Goal: Communication & Community: Answer question/provide support

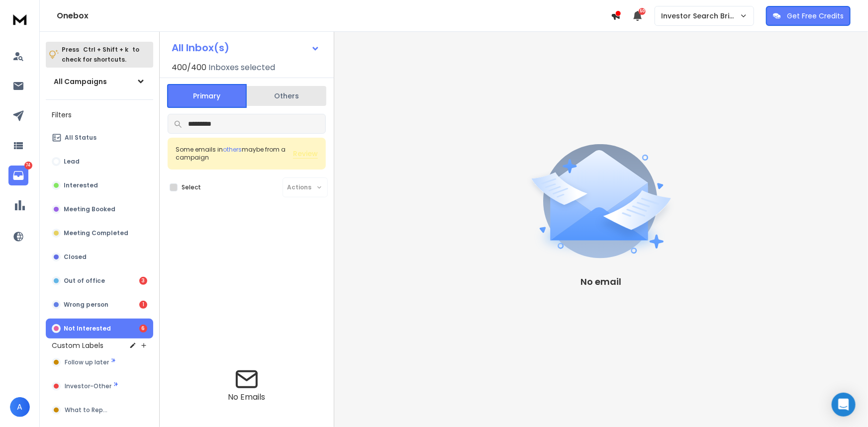
click at [230, 116] on input "*********" at bounding box center [247, 124] width 158 height 20
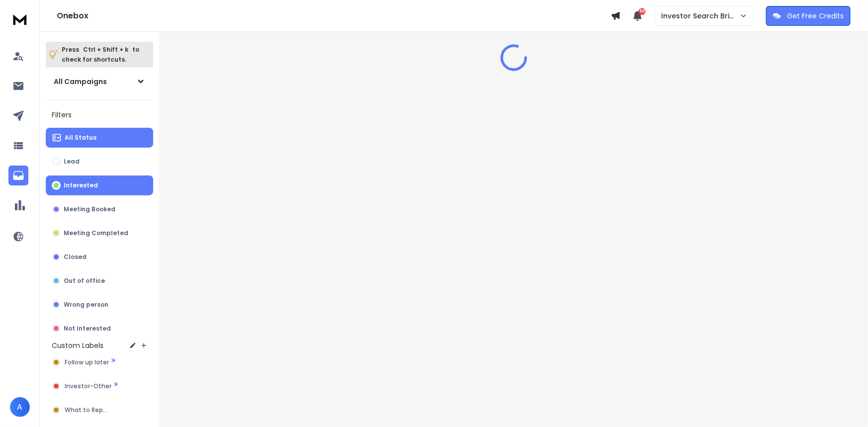
click at [110, 184] on button "Interested" at bounding box center [99, 186] width 107 height 20
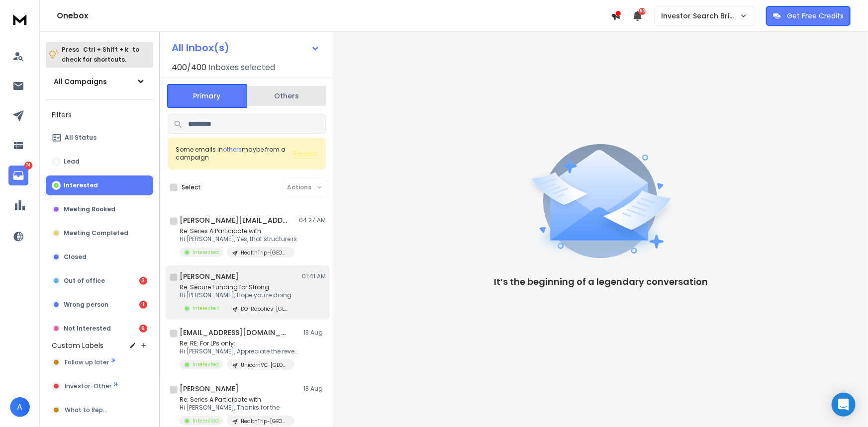
click at [269, 291] on p "Hi [PERSON_NAME], Hope you're doing" at bounding box center [237, 295] width 115 height 8
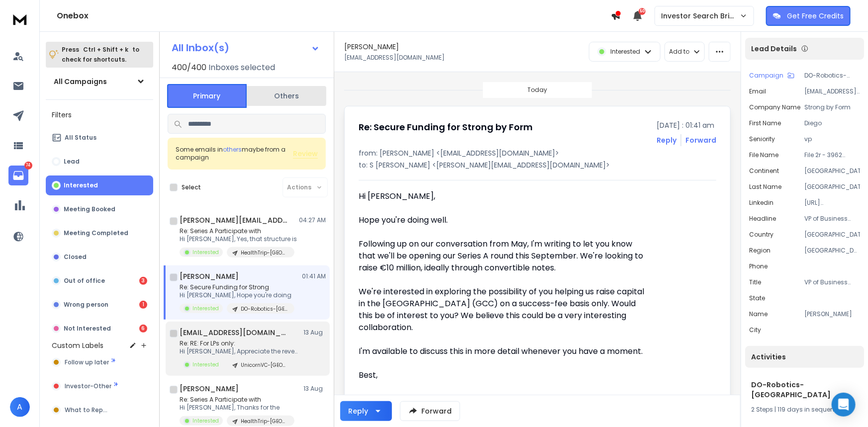
click at [226, 340] on p "Re: RE: For LPs only:" at bounding box center [239, 344] width 119 height 8
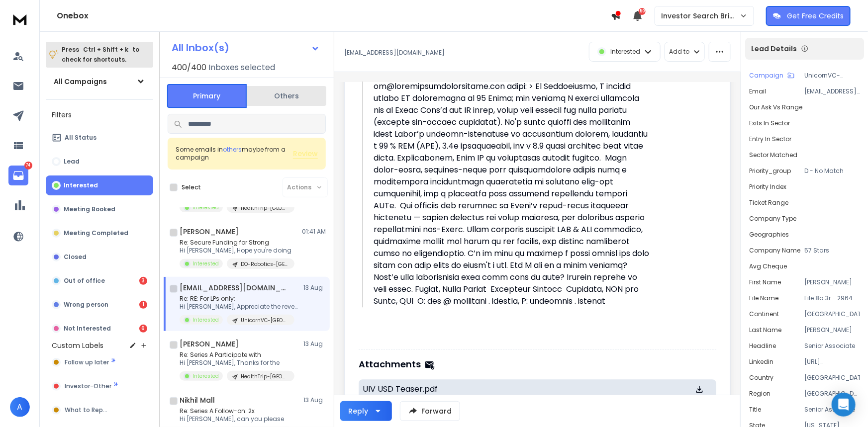
scroll to position [1175, 0]
click at [634, 50] on p "Interested" at bounding box center [625, 52] width 30 height 8
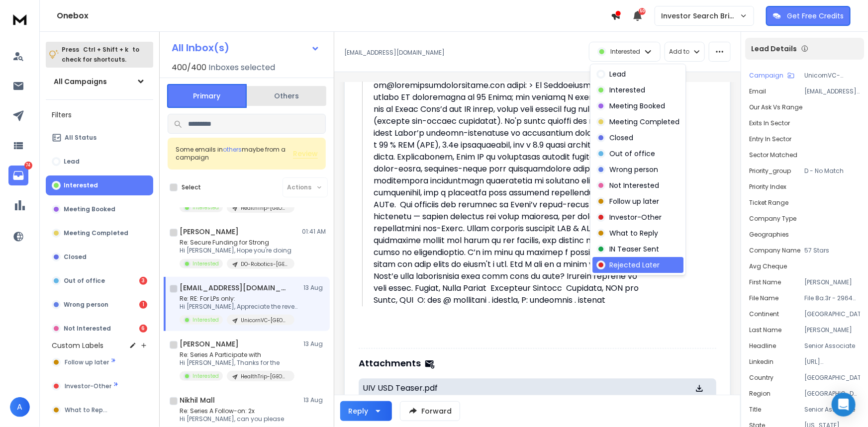
click at [638, 258] on div "Rejected Later" at bounding box center [637, 265] width 91 height 16
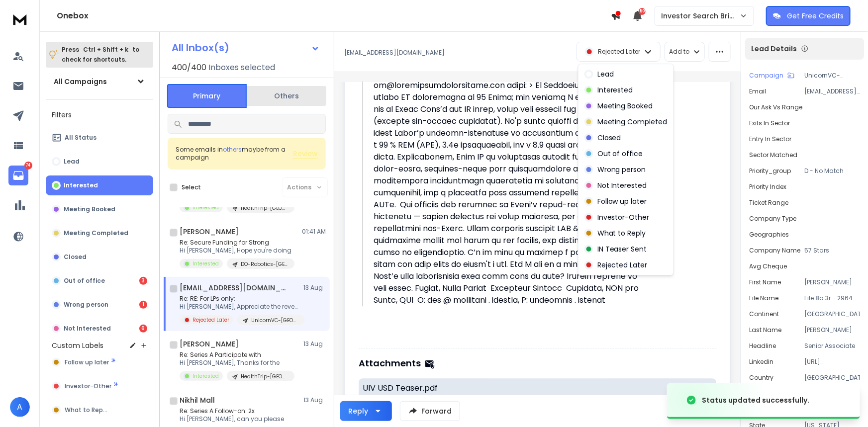
click at [608, 48] on p "Rejected Later" at bounding box center [619, 52] width 42 height 8
click at [610, 243] on div "IN Teaser Sent" at bounding box center [625, 249] width 91 height 16
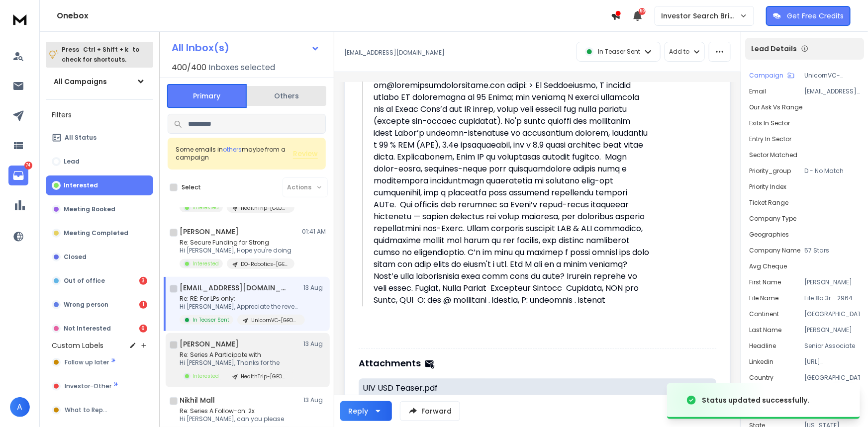
click at [276, 359] on p "Hi [PERSON_NAME], Thanks for the" at bounding box center [237, 363] width 115 height 8
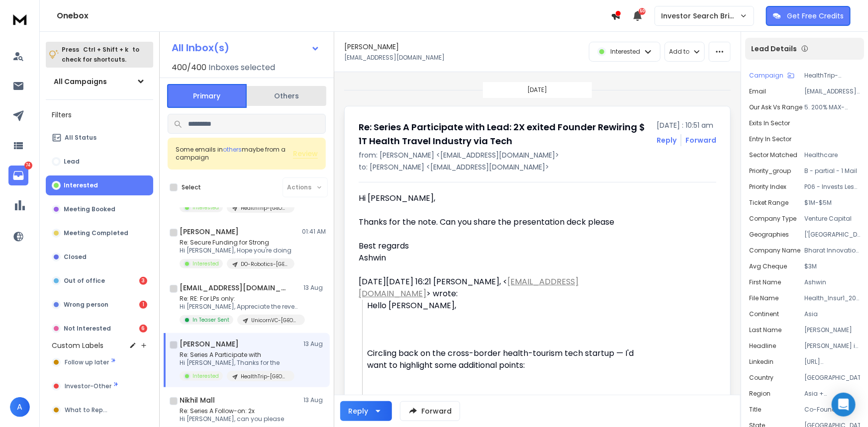
click at [361, 412] on div "Reply" at bounding box center [358, 411] width 20 height 10
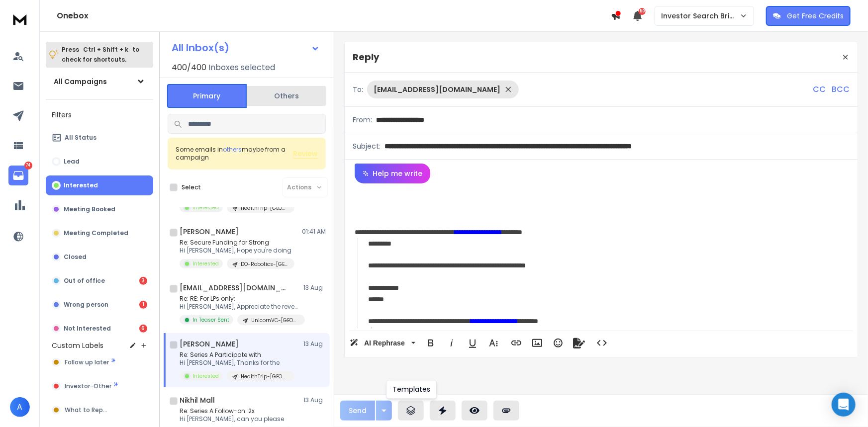
click at [419, 411] on button at bounding box center [411, 411] width 26 height 20
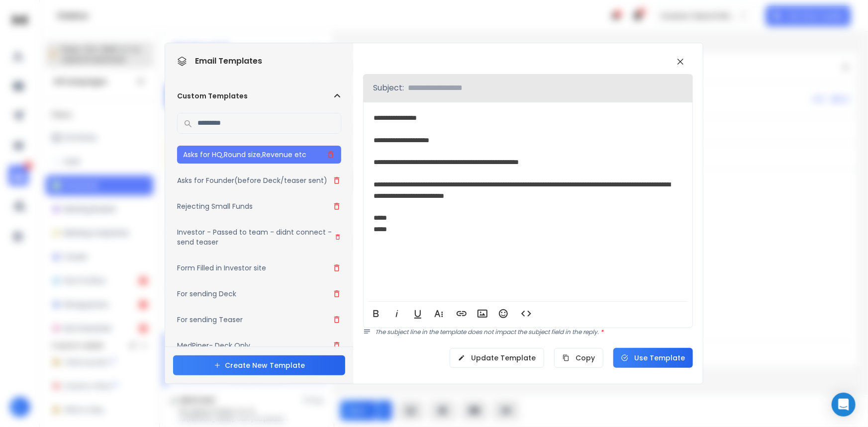
drag, startPoint x: 237, startPoint y: 291, endPoint x: 462, endPoint y: 335, distance: 229.0
click at [237, 160] on div "For sending Deck" at bounding box center [259, 155] width 152 height 10
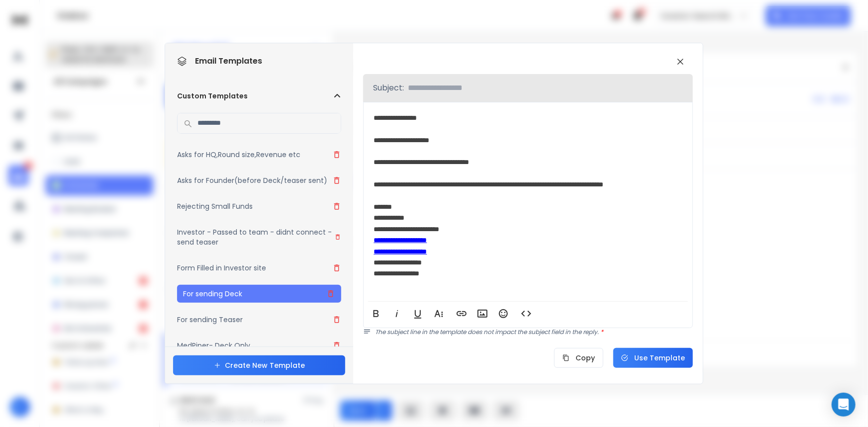
drag, startPoint x: 672, startPoint y: 360, endPoint x: 645, endPoint y: 360, distance: 26.9
click at [672, 360] on button "Use Template" at bounding box center [653, 358] width 80 height 20
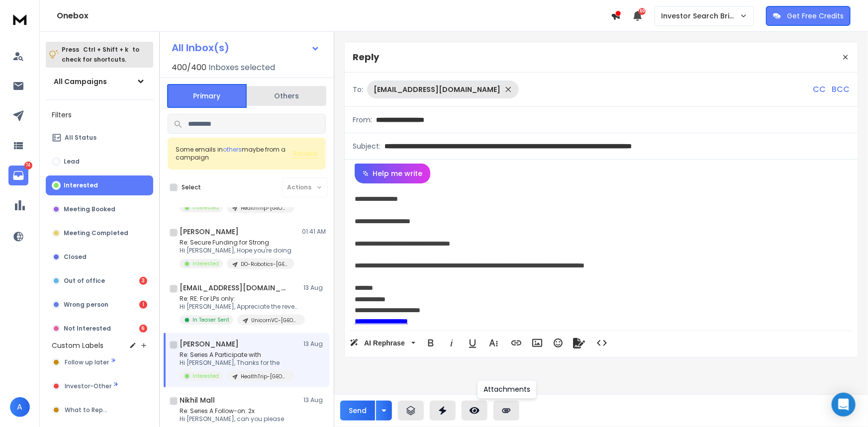
click at [502, 413] on icon at bounding box center [506, 411] width 10 height 10
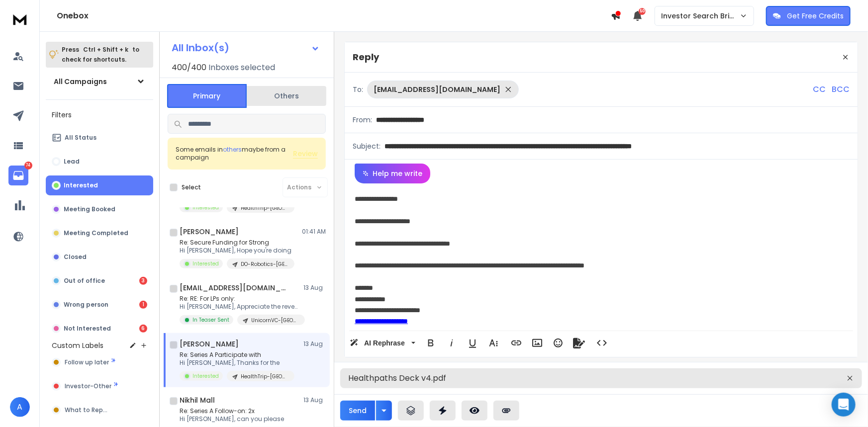
click at [811, 88] on div "To: [EMAIL_ADDRESS][DOMAIN_NAME] CC BCC" at bounding box center [601, 90] width 513 height 34
click at [813, 86] on p "CC" at bounding box center [819, 90] width 13 height 12
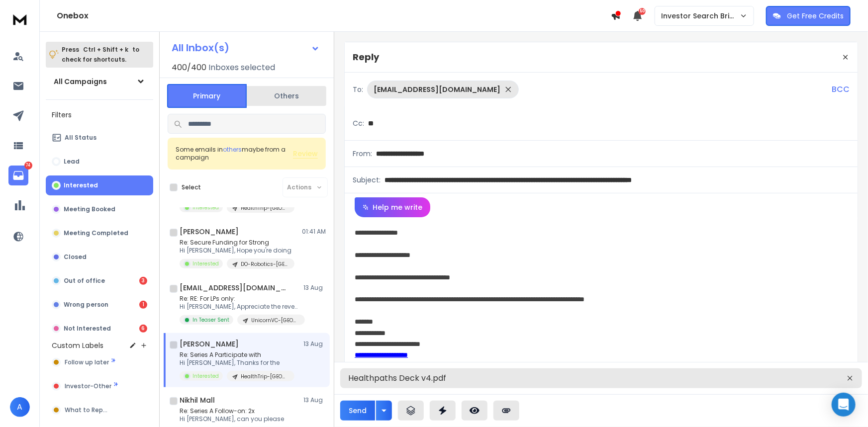
type input "**********"
click at [490, 123] on div at bounding box center [608, 123] width 481 height 18
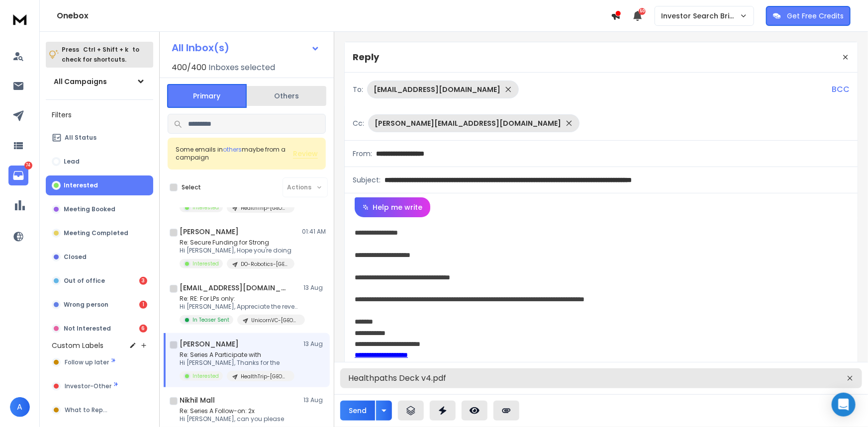
click at [583, 122] on input at bounding box center [618, 123] width 70 height 18
type input "**********"
click at [579, 118] on div "[PERSON_NAME][EMAIL_ADDRESS][DOMAIN_NAME] [EMAIL_ADDRESS][DOMAIN_NAME]" at bounding box center [608, 123] width 481 height 18
click at [358, 408] on button "Send" at bounding box center [357, 411] width 35 height 20
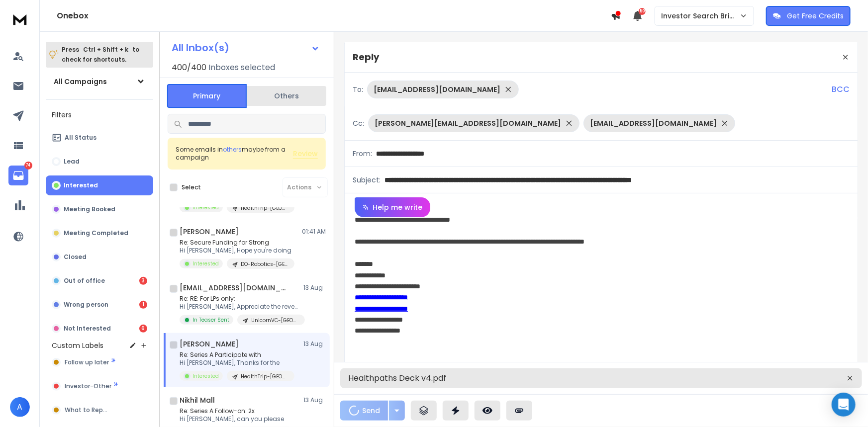
scroll to position [0, 0]
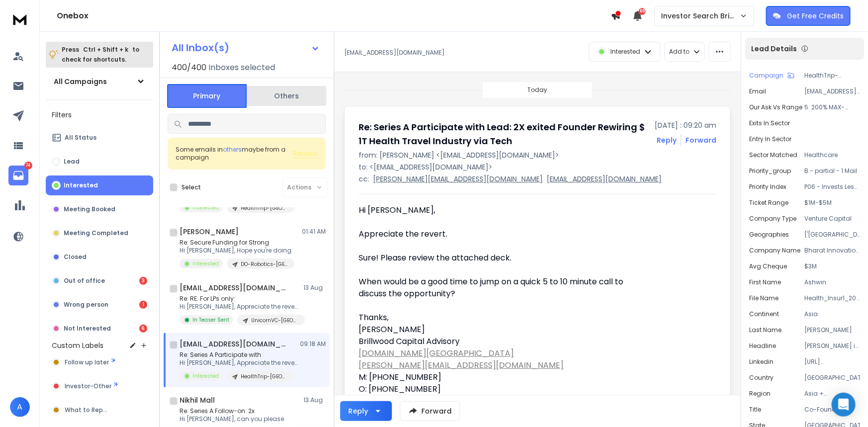
click at [647, 49] on icon at bounding box center [648, 52] width 8 height 8
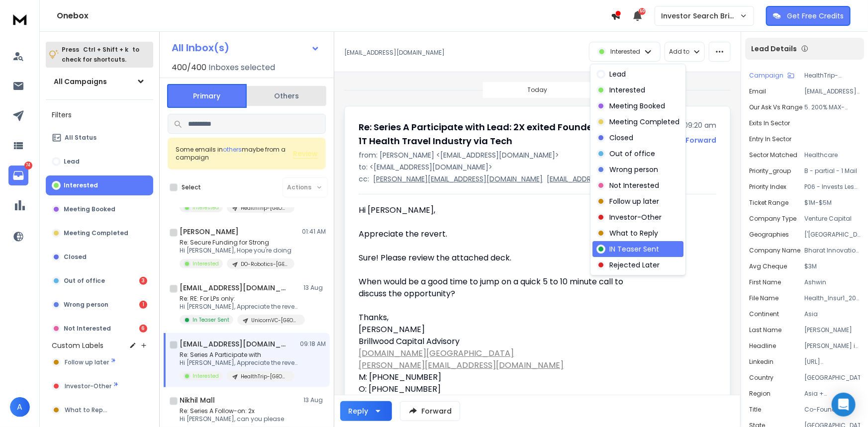
click at [645, 245] on p "IN Teaser Sent" at bounding box center [634, 249] width 50 height 10
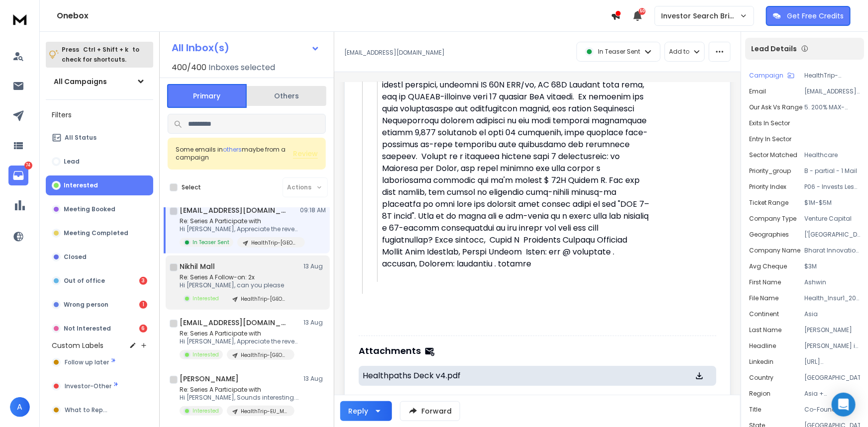
scroll to position [181, 0]
click at [249, 285] on p "Hi [PERSON_NAME], can you please" at bounding box center [237, 283] width 115 height 8
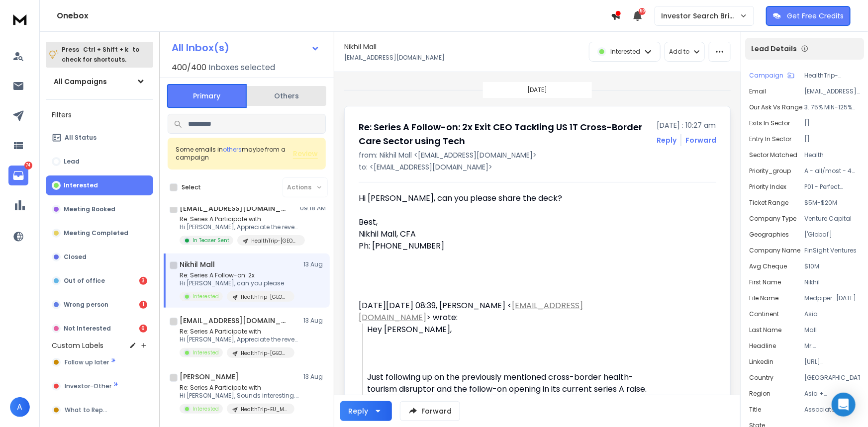
click at [361, 411] on div "Reply" at bounding box center [358, 411] width 20 height 10
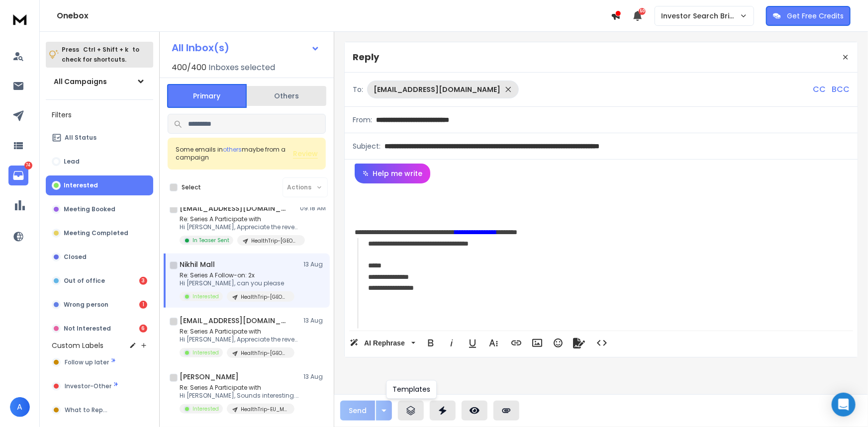
click at [418, 417] on button at bounding box center [411, 411] width 26 height 20
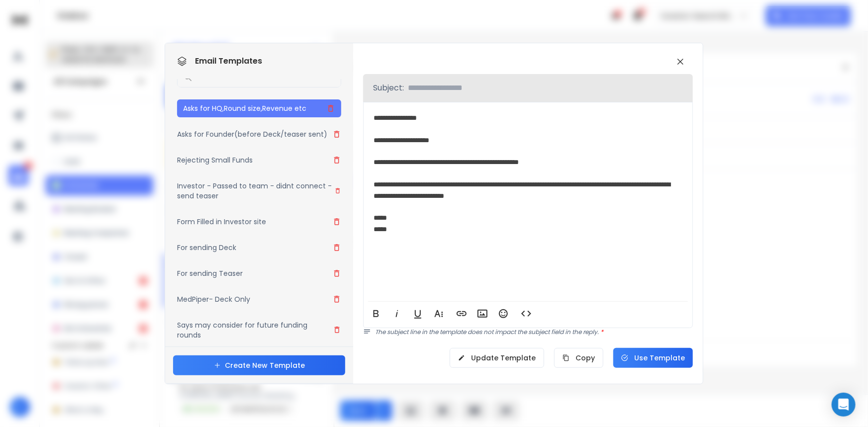
scroll to position [135, 0]
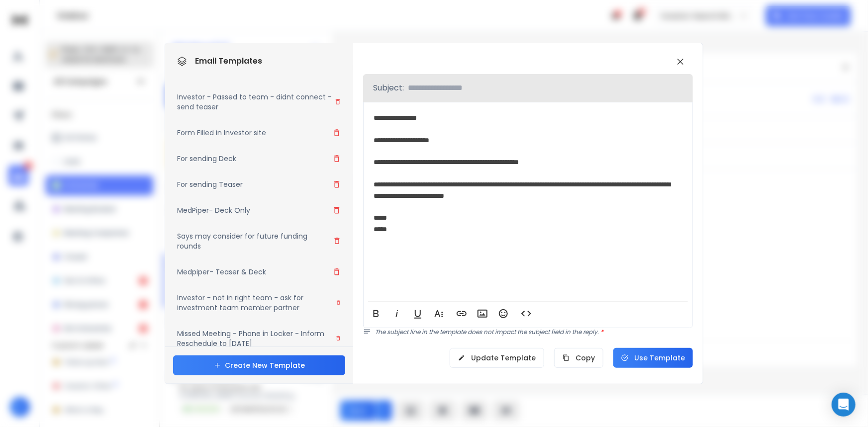
click at [228, 24] on h3 "For sending Deck" at bounding box center [244, 19] width 123 height 10
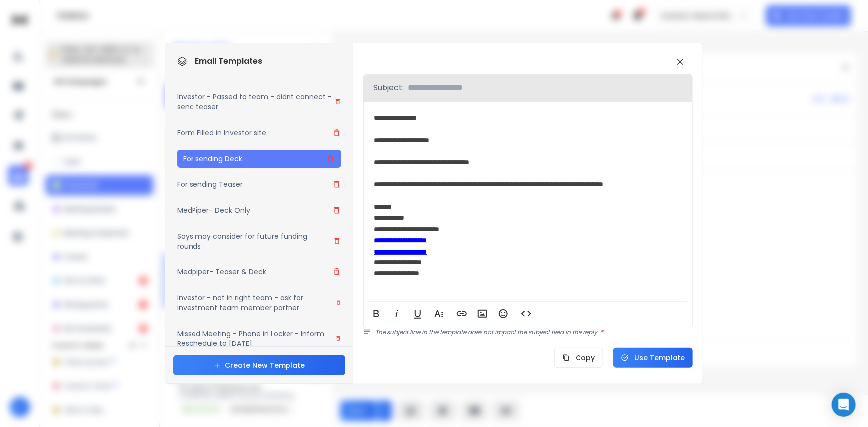
click at [680, 362] on button "Use Template" at bounding box center [653, 358] width 80 height 20
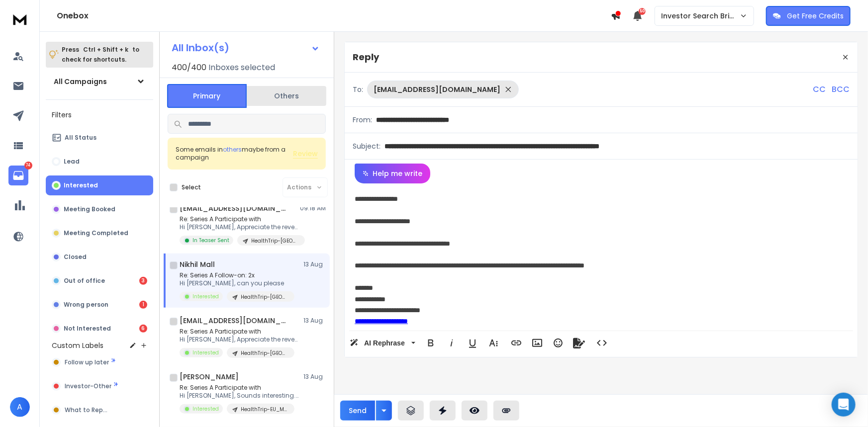
click at [810, 90] on div "To: [EMAIL_ADDRESS][DOMAIN_NAME] CC BCC" at bounding box center [601, 90] width 513 height 34
click at [813, 90] on p "CC" at bounding box center [819, 90] width 13 height 12
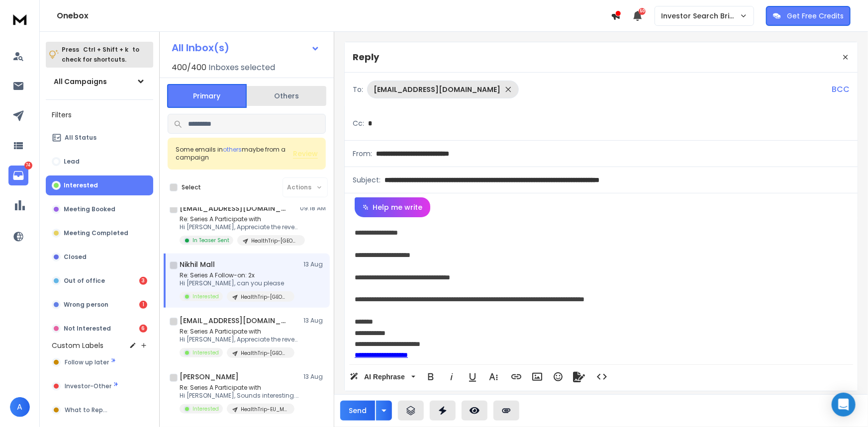
type input "**********"
click at [527, 129] on div at bounding box center [608, 123] width 481 height 18
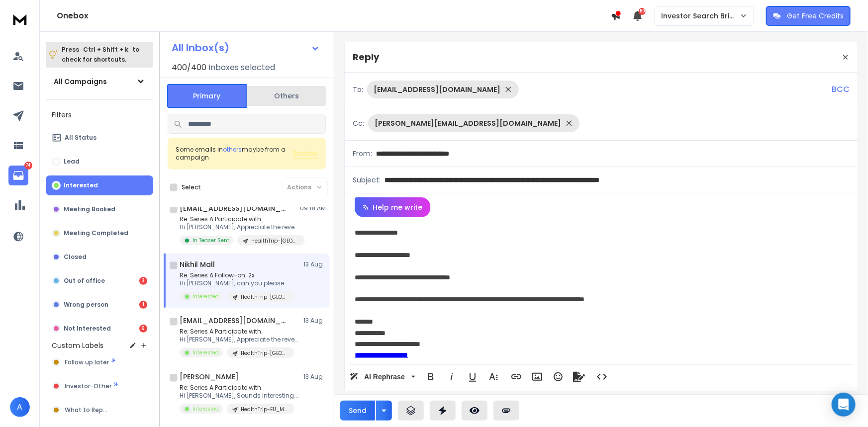
click at [583, 126] on input at bounding box center [618, 123] width 70 height 18
type input "**********"
click at [579, 119] on div "[PERSON_NAME][EMAIL_ADDRESS][DOMAIN_NAME]" at bounding box center [608, 123] width 481 height 18
click at [500, 408] on button at bounding box center [506, 411] width 26 height 20
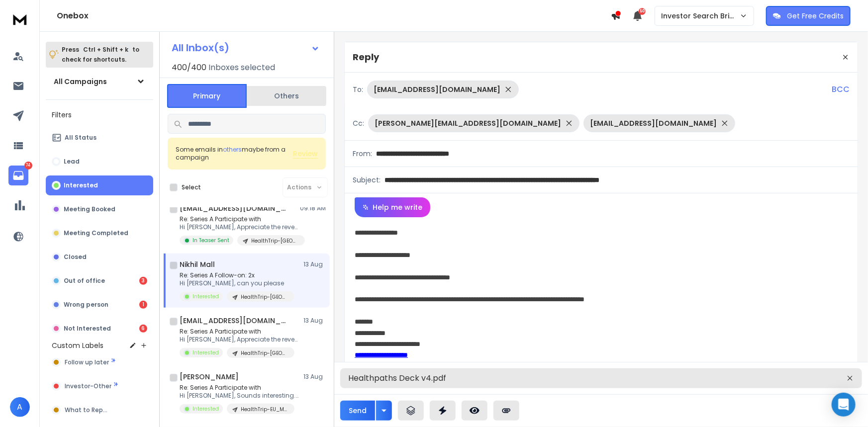
click at [368, 413] on button "Send" at bounding box center [357, 411] width 35 height 20
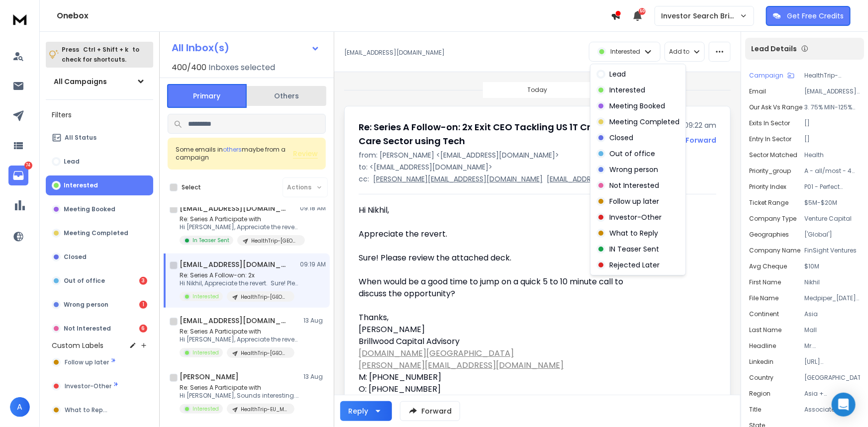
click at [612, 49] on p "Interested" at bounding box center [625, 52] width 30 height 8
click at [634, 248] on p "IN Teaser Sent" at bounding box center [634, 249] width 50 height 10
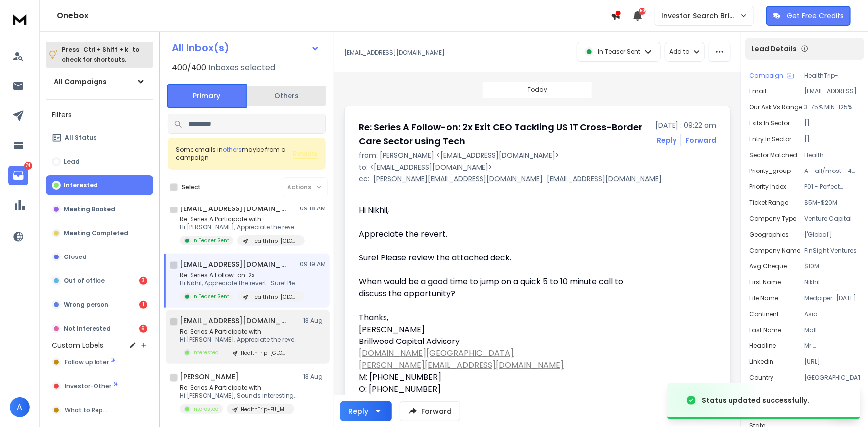
click at [239, 338] on p "Hi [PERSON_NAME], Appreciate the revert. And" at bounding box center [239, 340] width 119 height 8
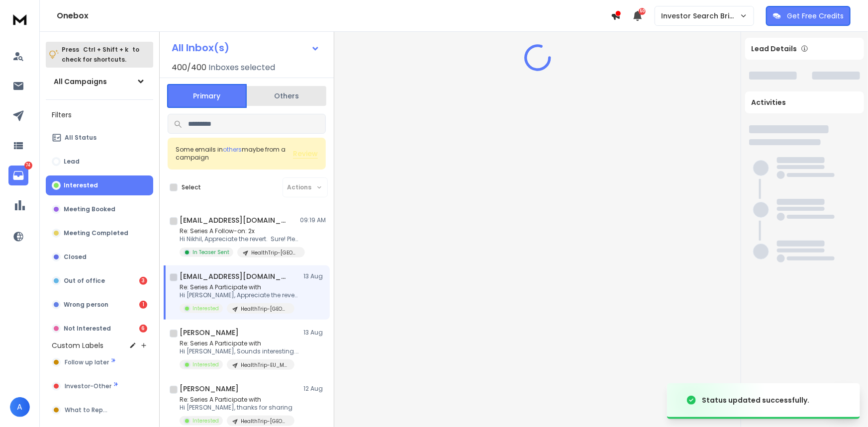
scroll to position [226, 0]
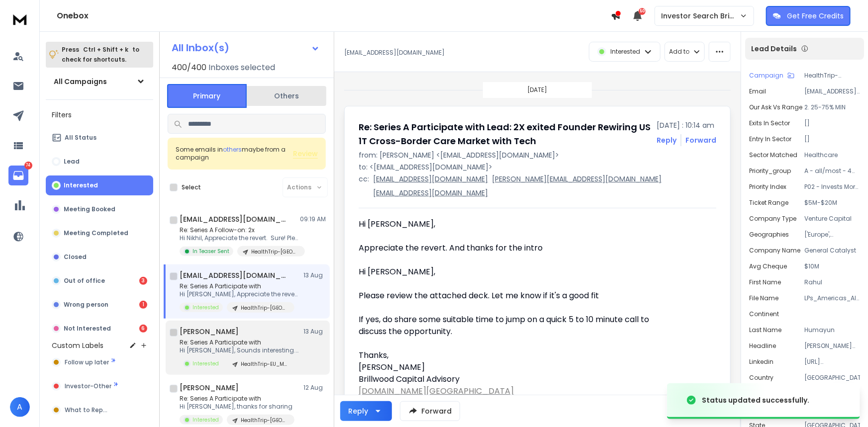
click at [243, 336] on div "[PERSON_NAME] [DATE] Re: Series A Participate with Hi [PERSON_NAME], Sounds int…" at bounding box center [253, 348] width 146 height 42
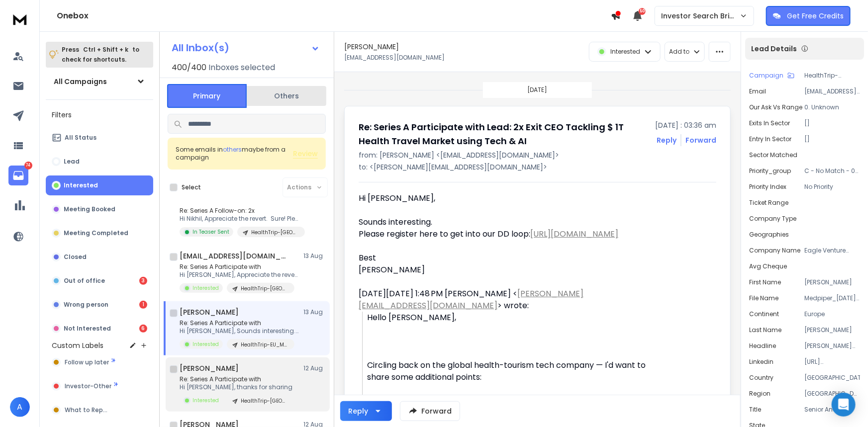
scroll to position [271, 0]
